Goal: Task Accomplishment & Management: Use online tool/utility

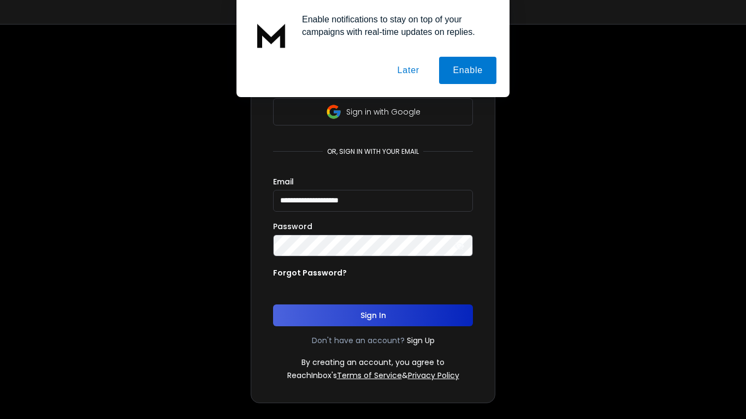
type input "**********"
click at [373, 315] on button "Sign In" at bounding box center [373, 316] width 200 height 22
